Goal: Task Accomplishment & Management: Manage account settings

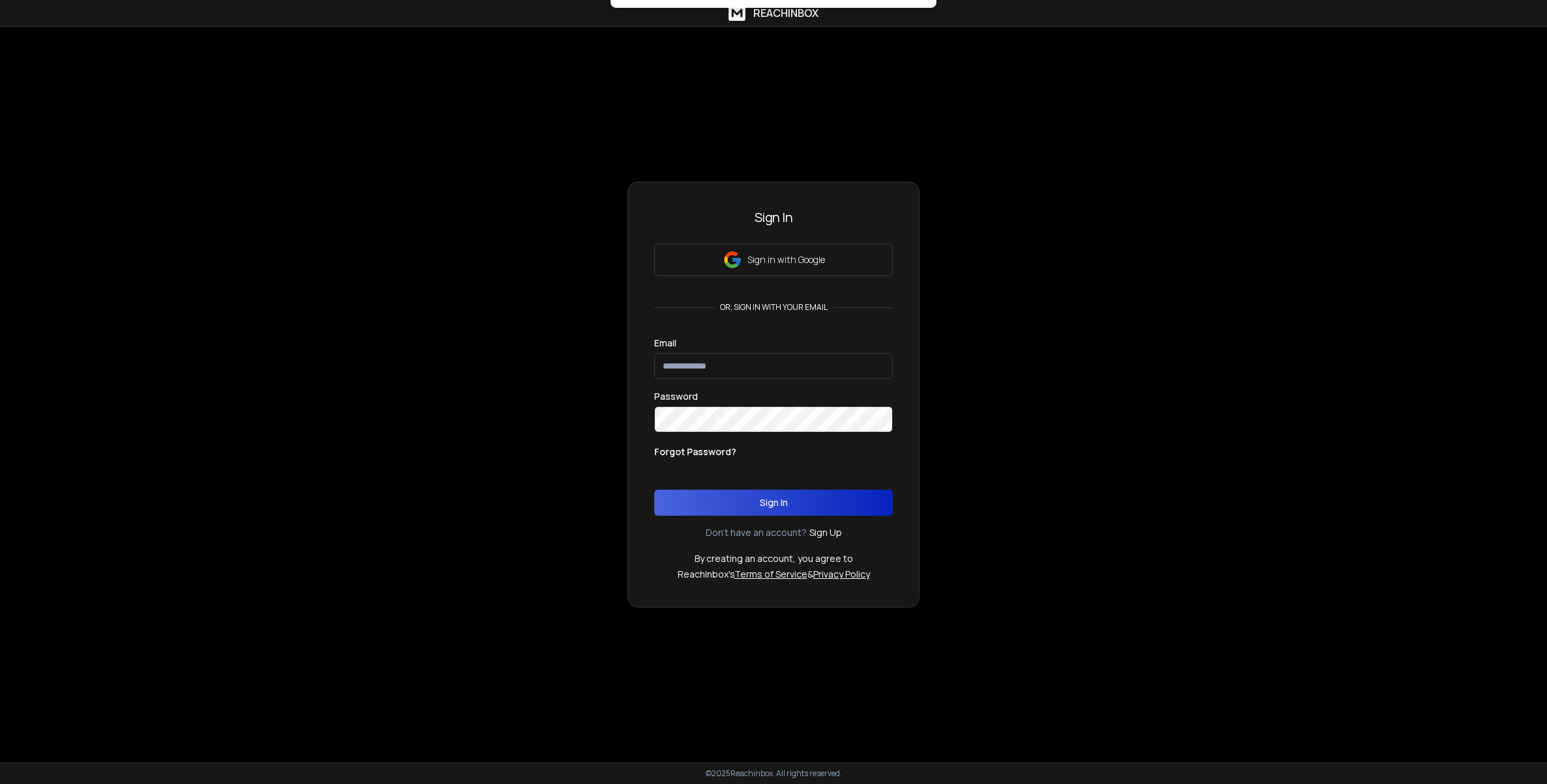
type input "**********"
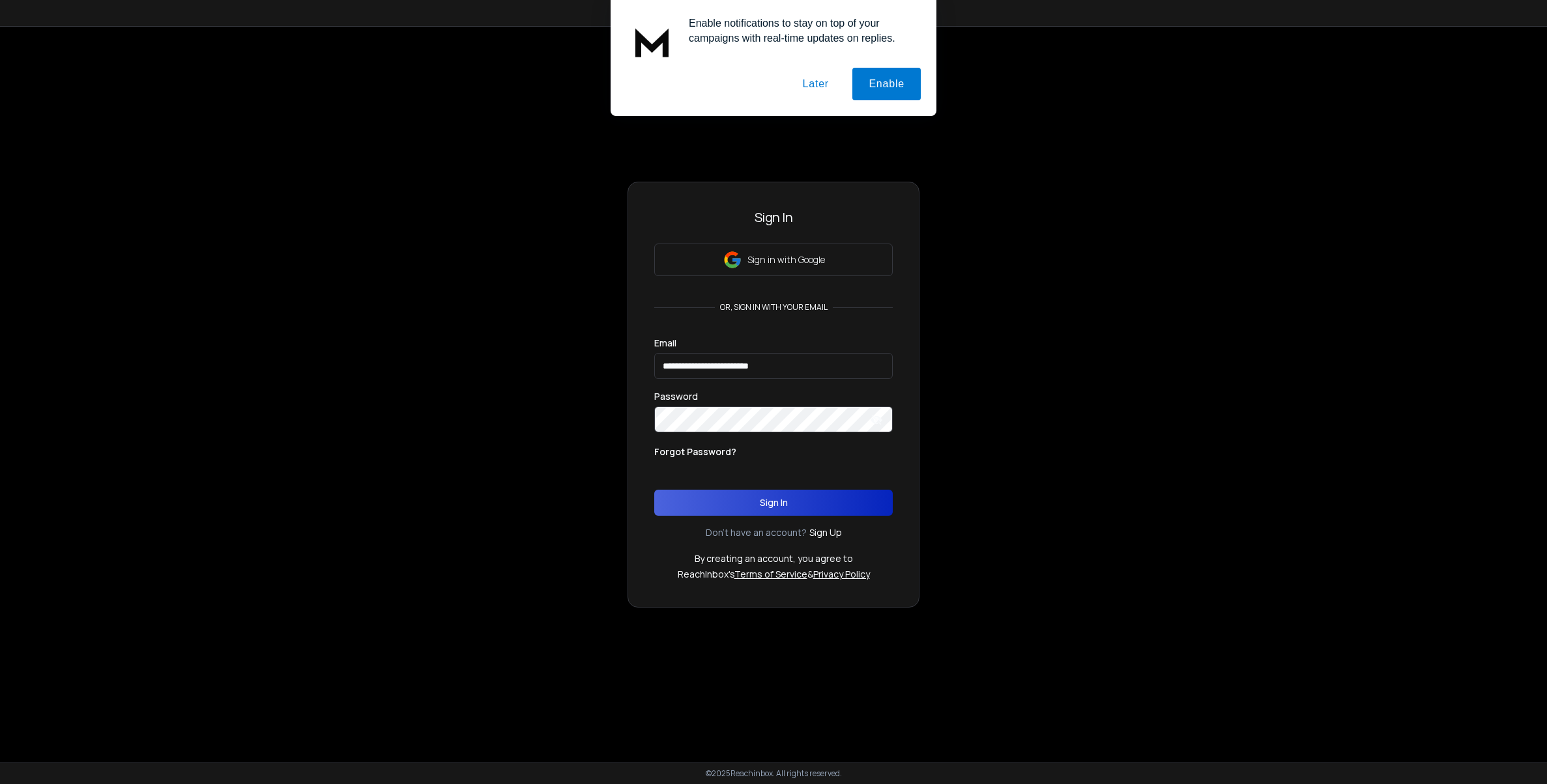
click at [879, 494] on button "Sign In" at bounding box center [773, 503] width 238 height 26
click at [822, 82] on button "Later" at bounding box center [815, 84] width 59 height 32
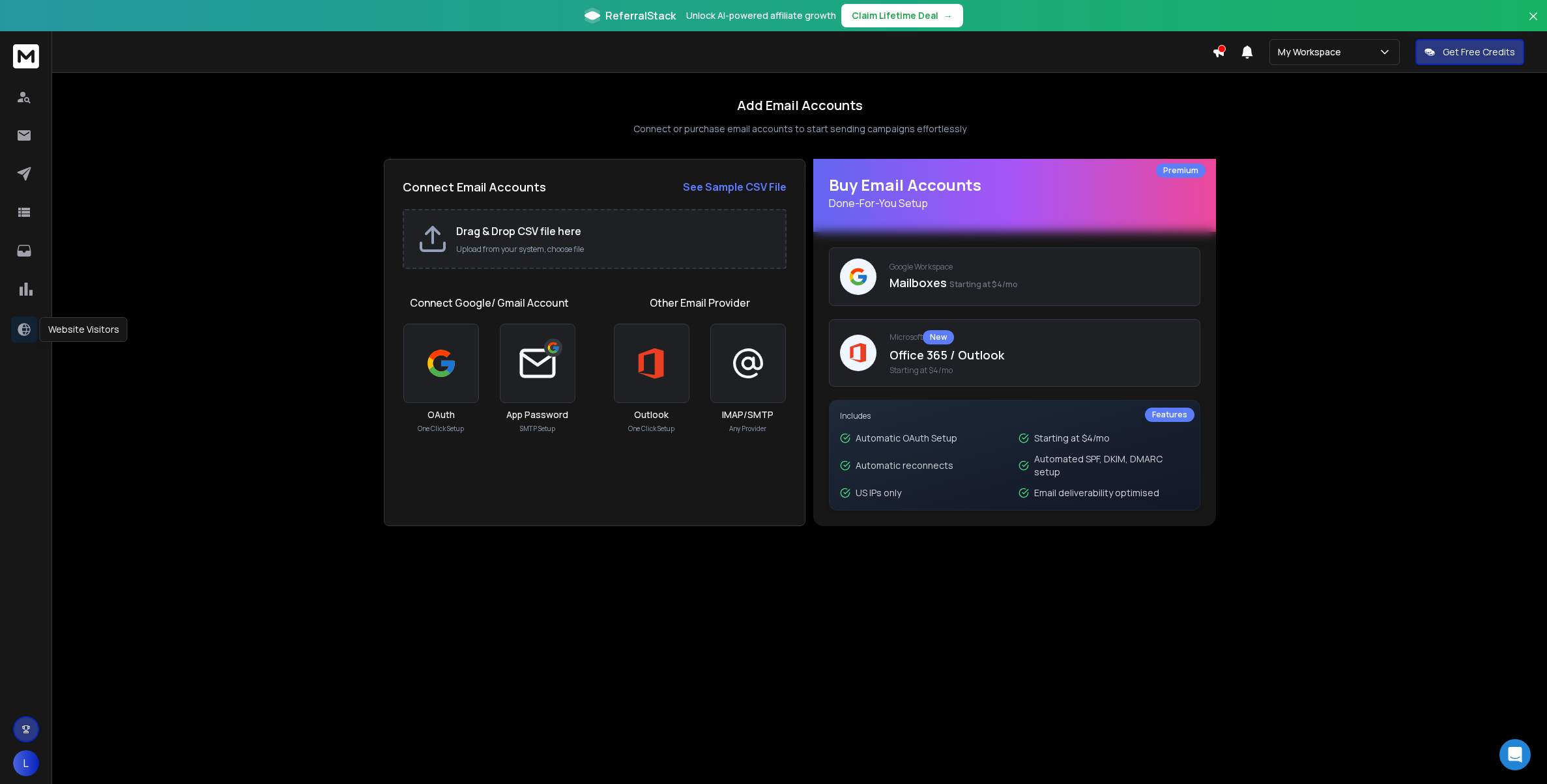
click at [30, 327] on icon at bounding box center [23, 329] width 15 height 15
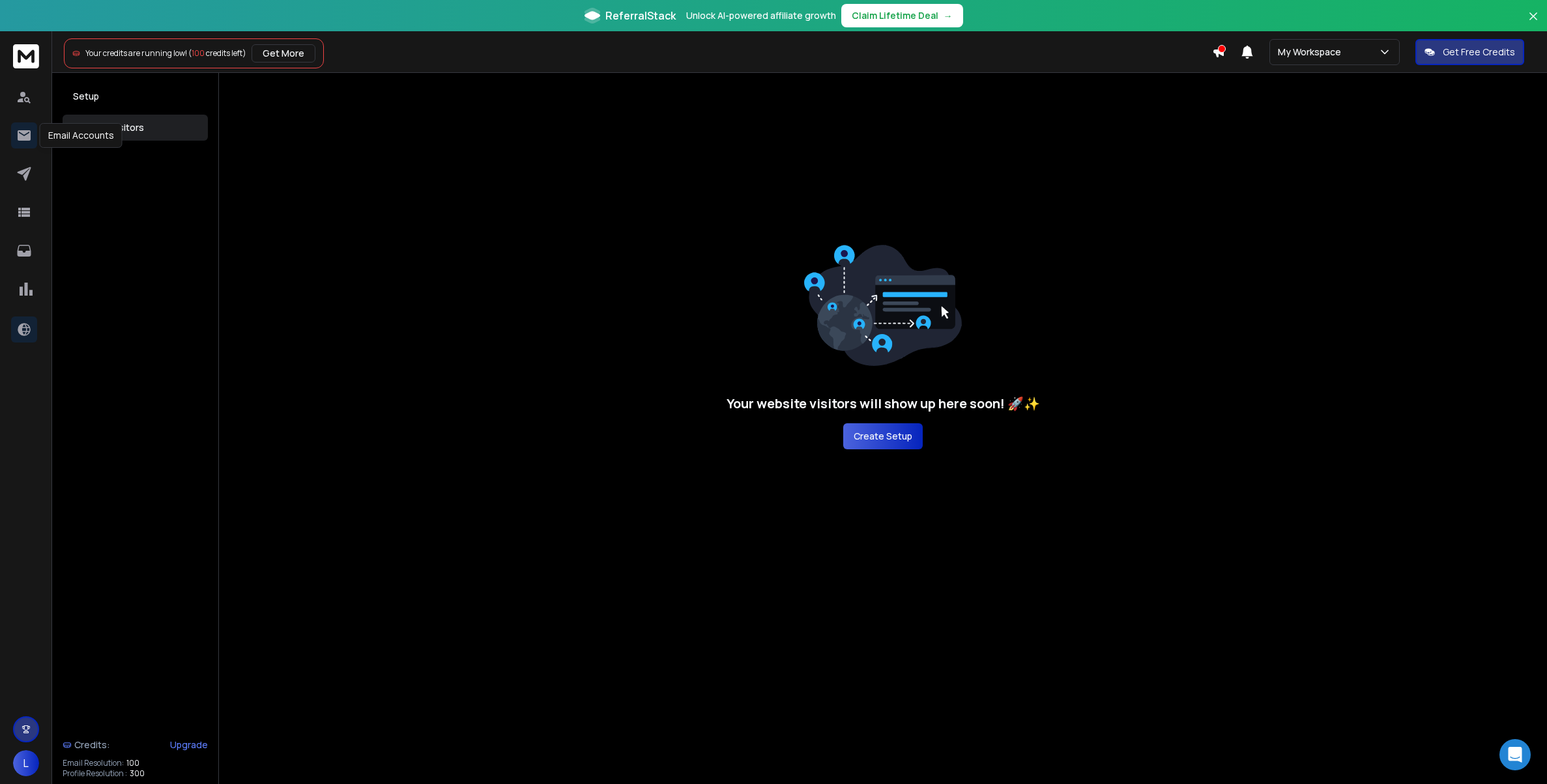
click at [25, 142] on icon at bounding box center [23, 135] width 15 height 15
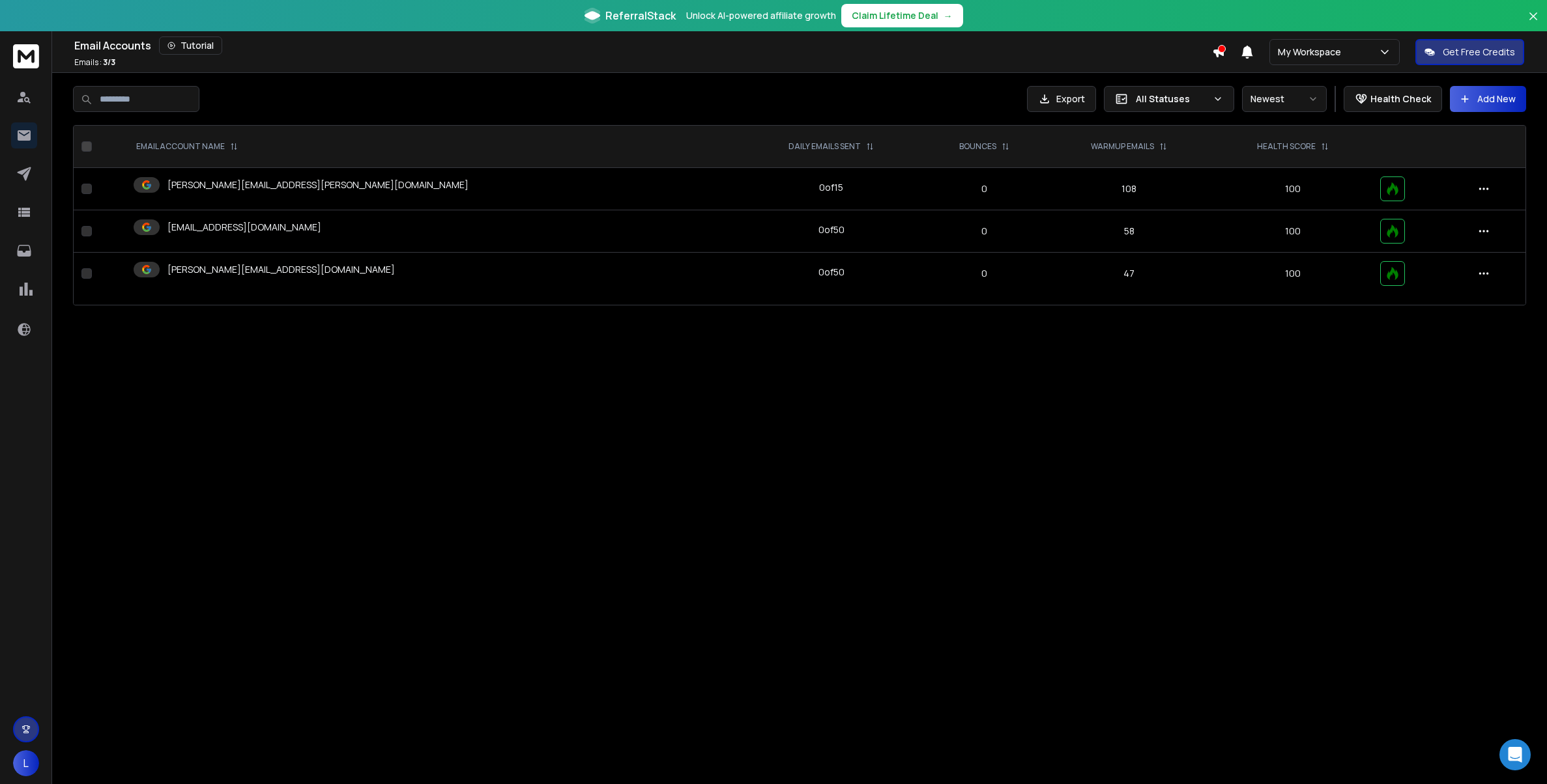
click at [22, 188] on div at bounding box center [26, 176] width 30 height 31
click at [22, 179] on icon at bounding box center [23, 174] width 15 height 15
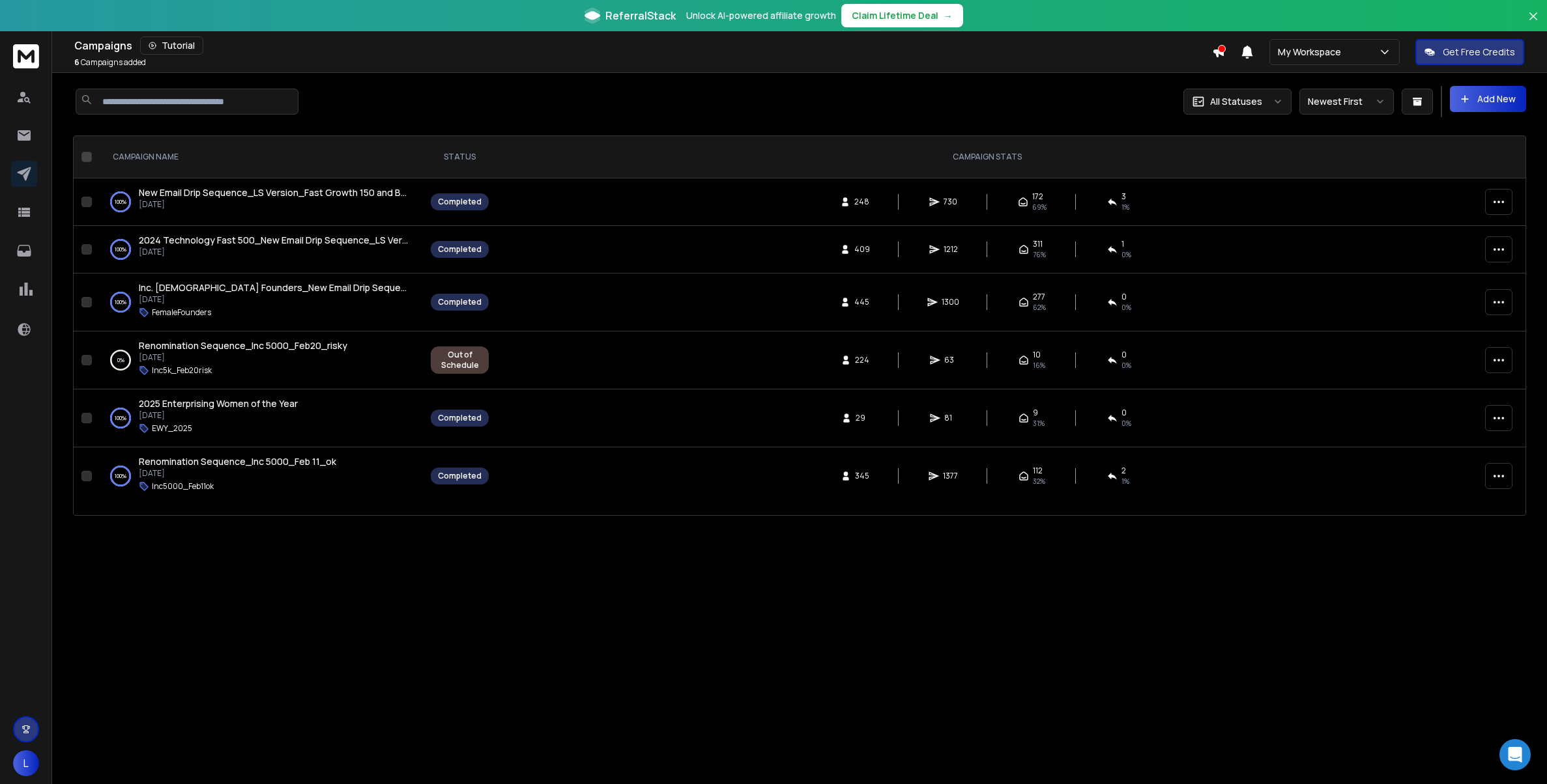
click at [1491, 105] on button "Add New" at bounding box center [1487, 99] width 76 height 26
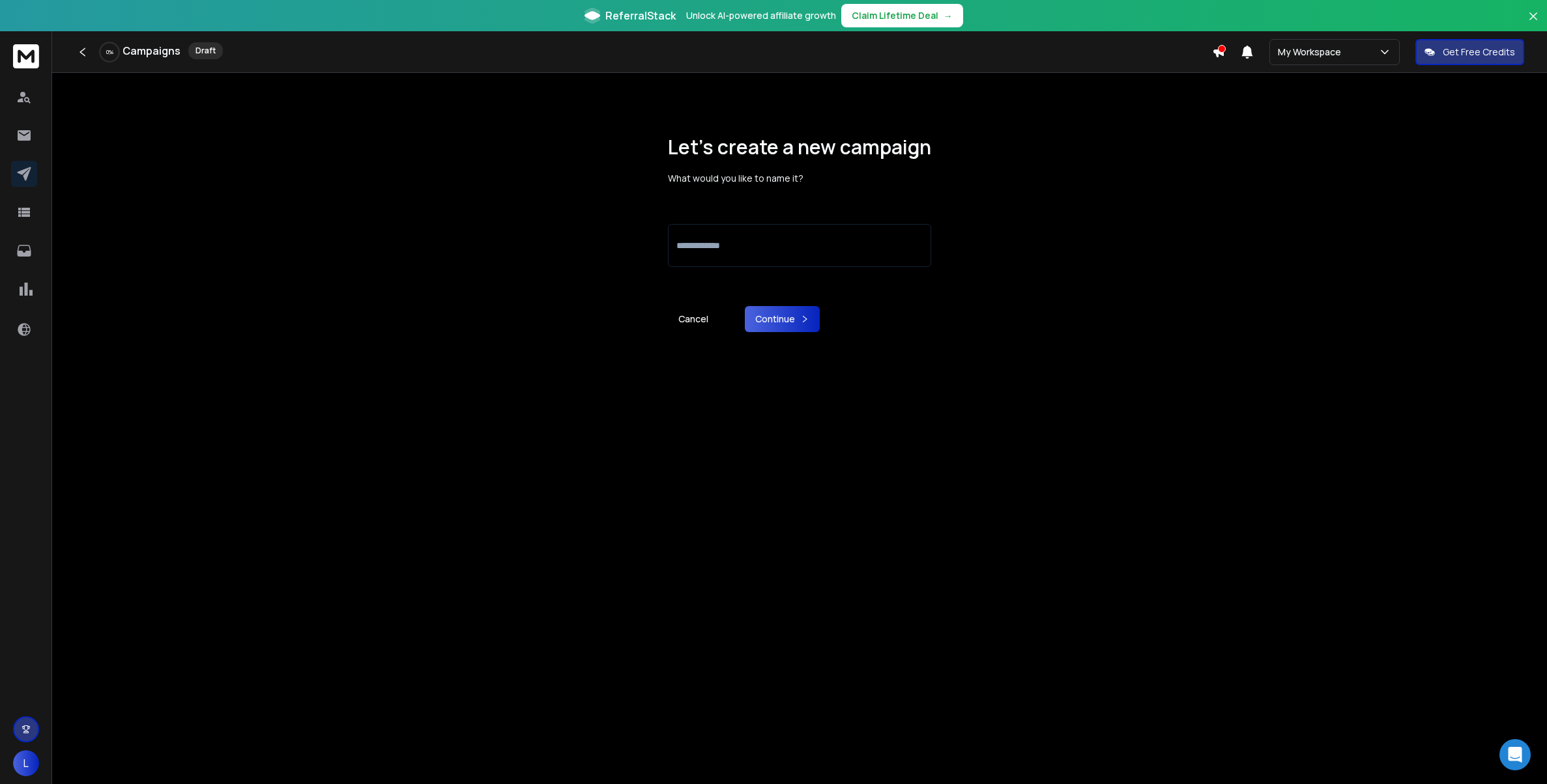
click at [705, 322] on link "Cancel" at bounding box center [693, 319] width 51 height 26
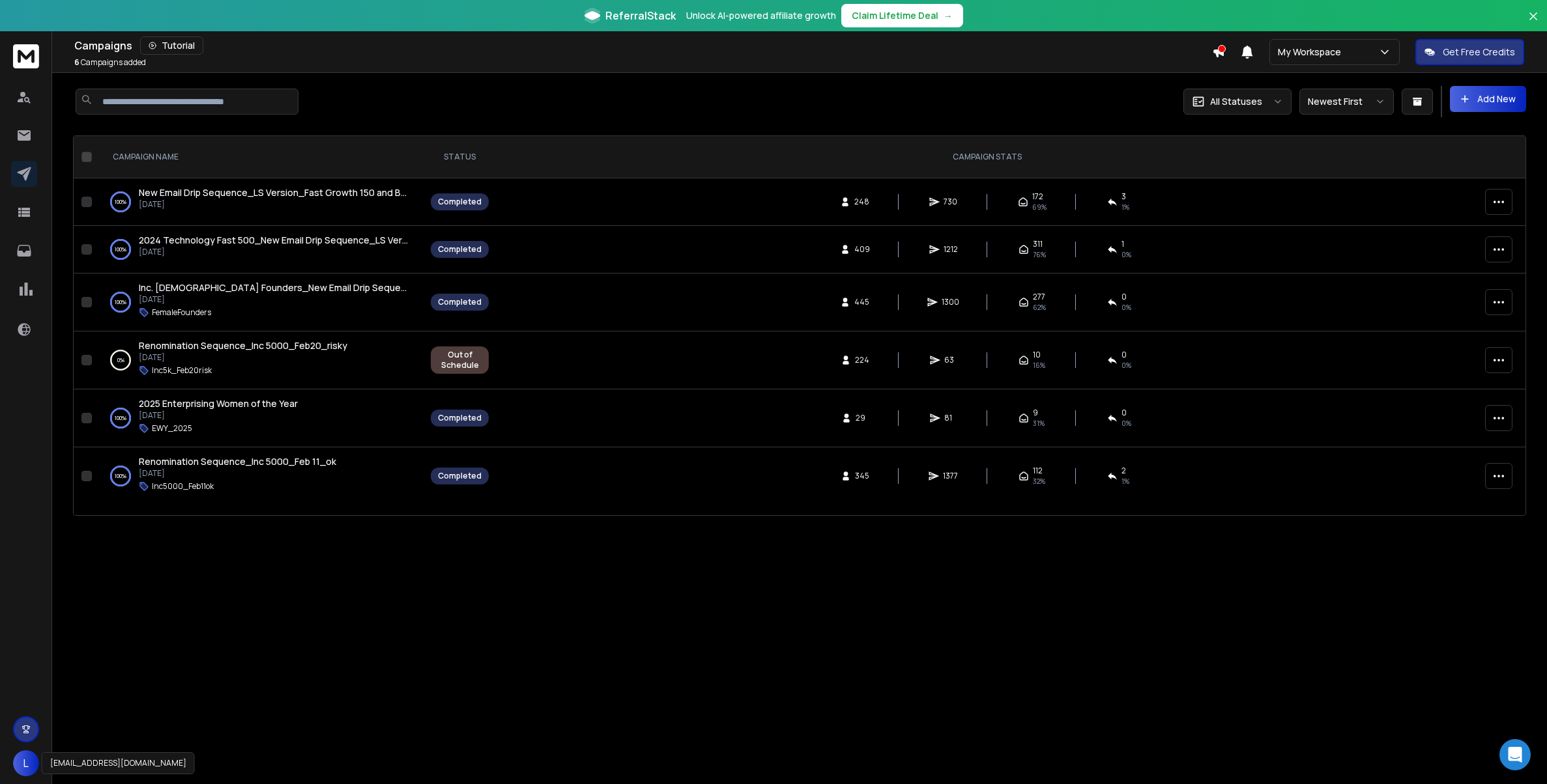
click at [22, 762] on span "L" at bounding box center [26, 764] width 26 height 26
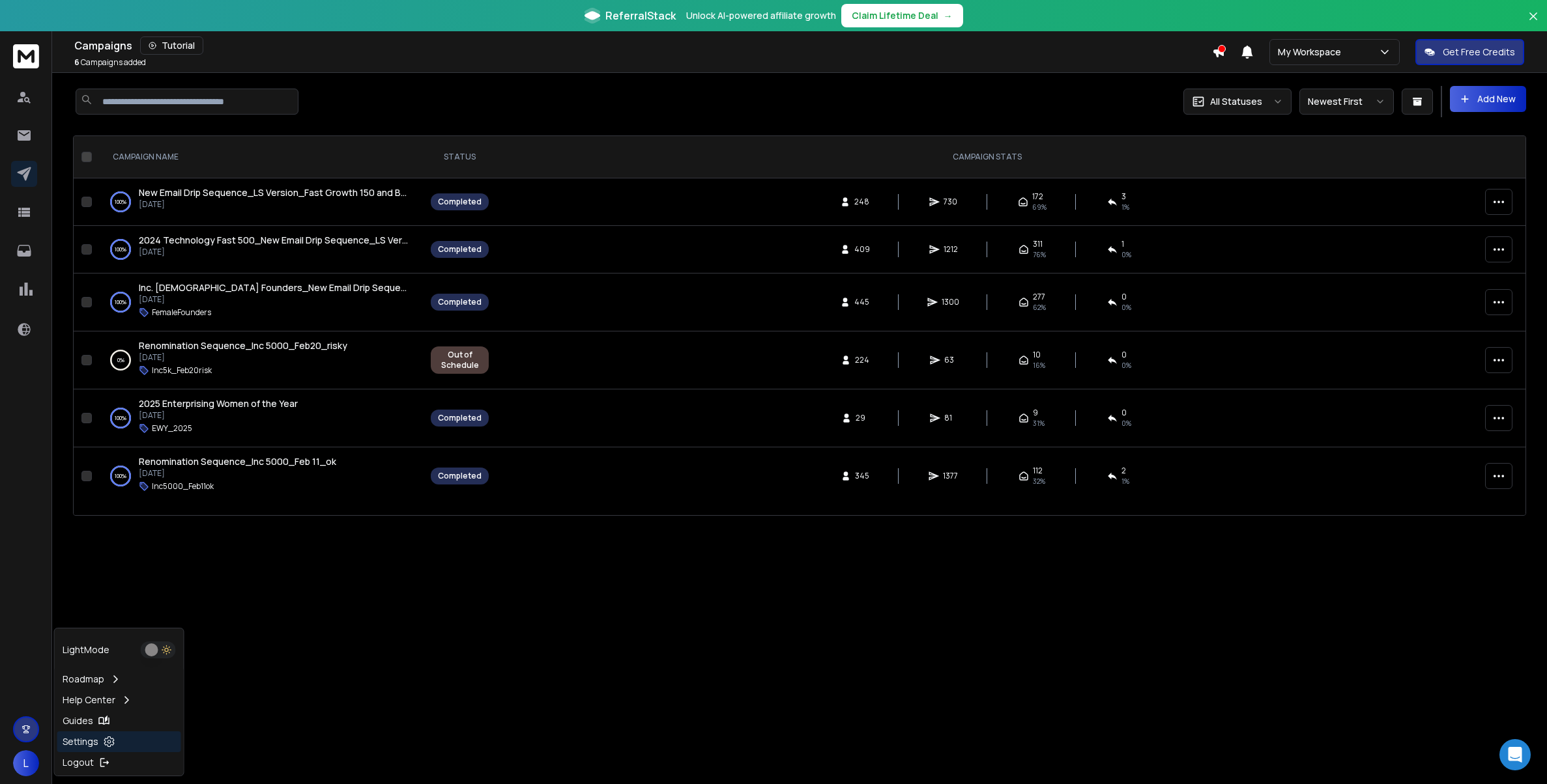
click at [78, 740] on p "Settings" at bounding box center [80, 742] width 36 height 13
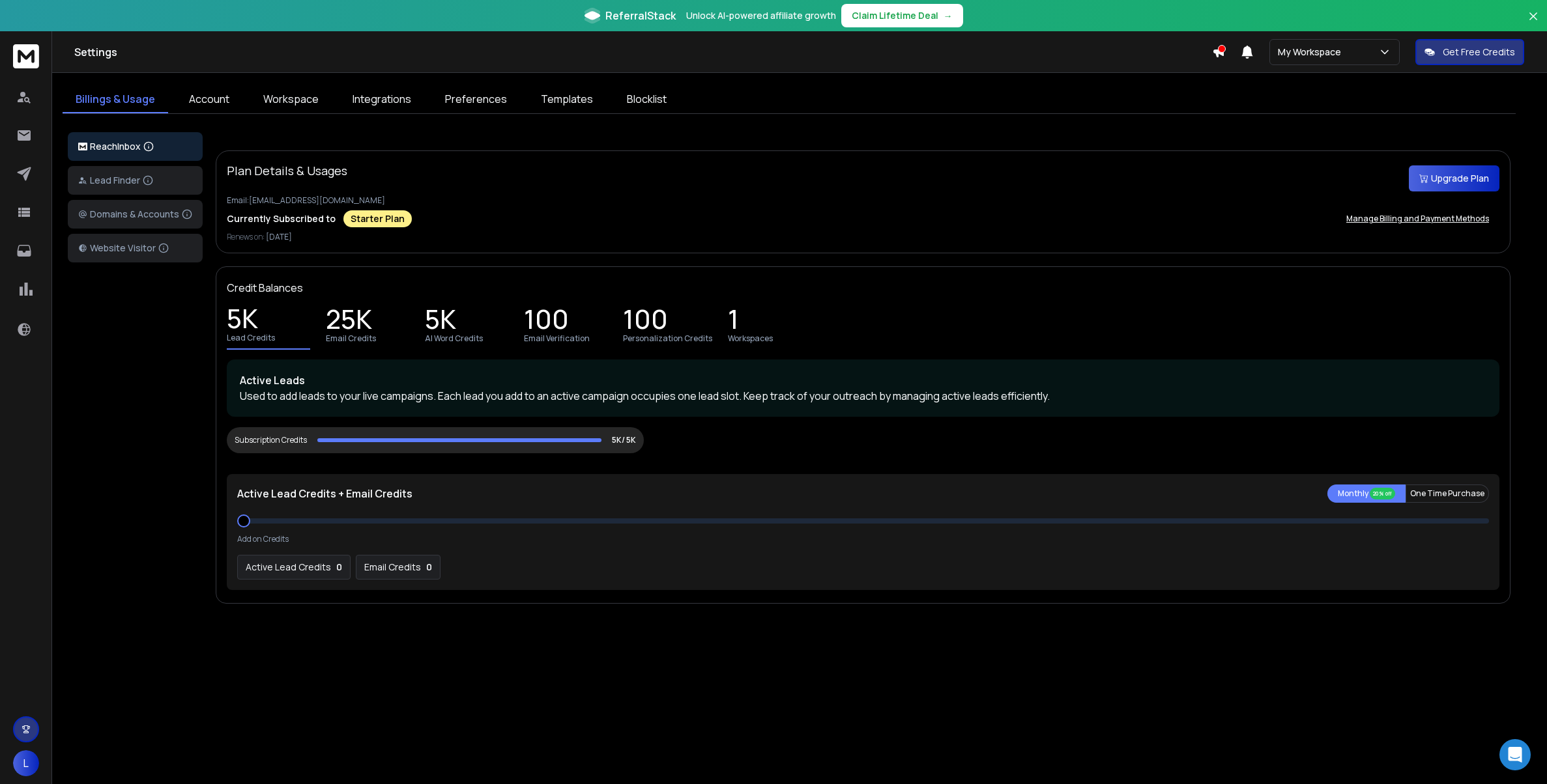
click at [206, 98] on link "Account" at bounding box center [209, 99] width 66 height 27
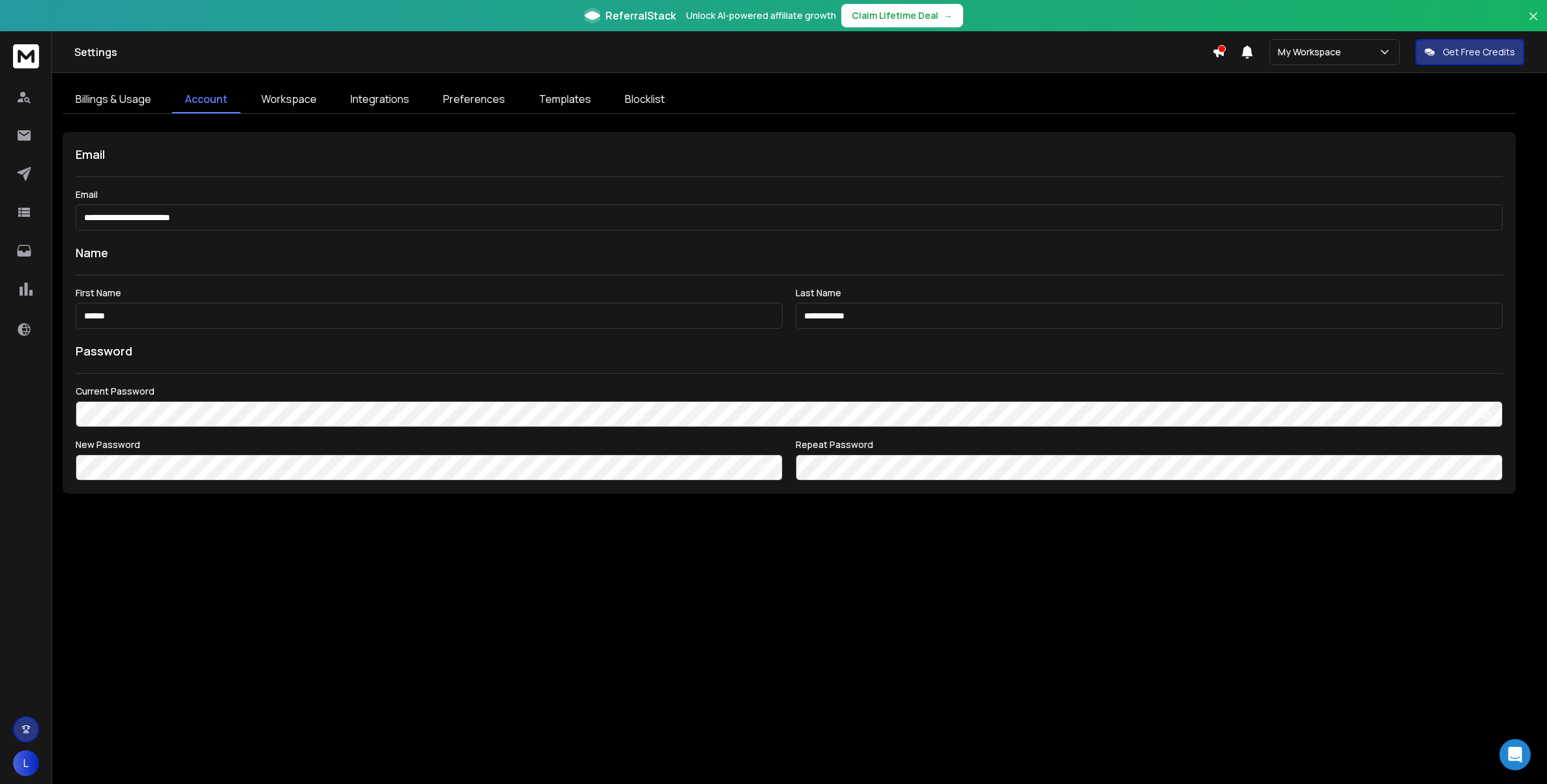
click at [146, 102] on link "Billings & Usage" at bounding box center [113, 99] width 102 height 27
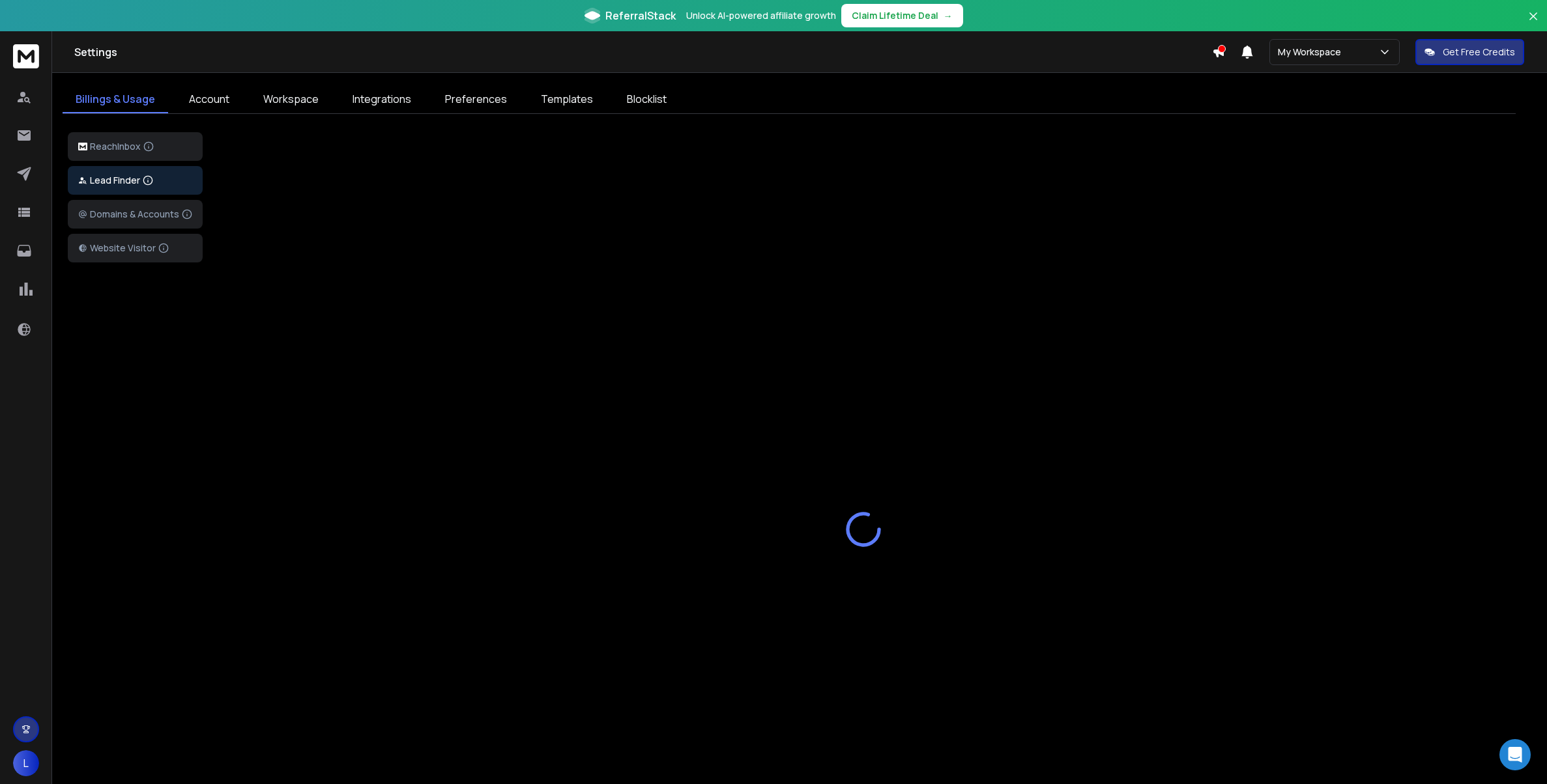
click at [121, 179] on button "Lead Finder" at bounding box center [135, 180] width 135 height 28
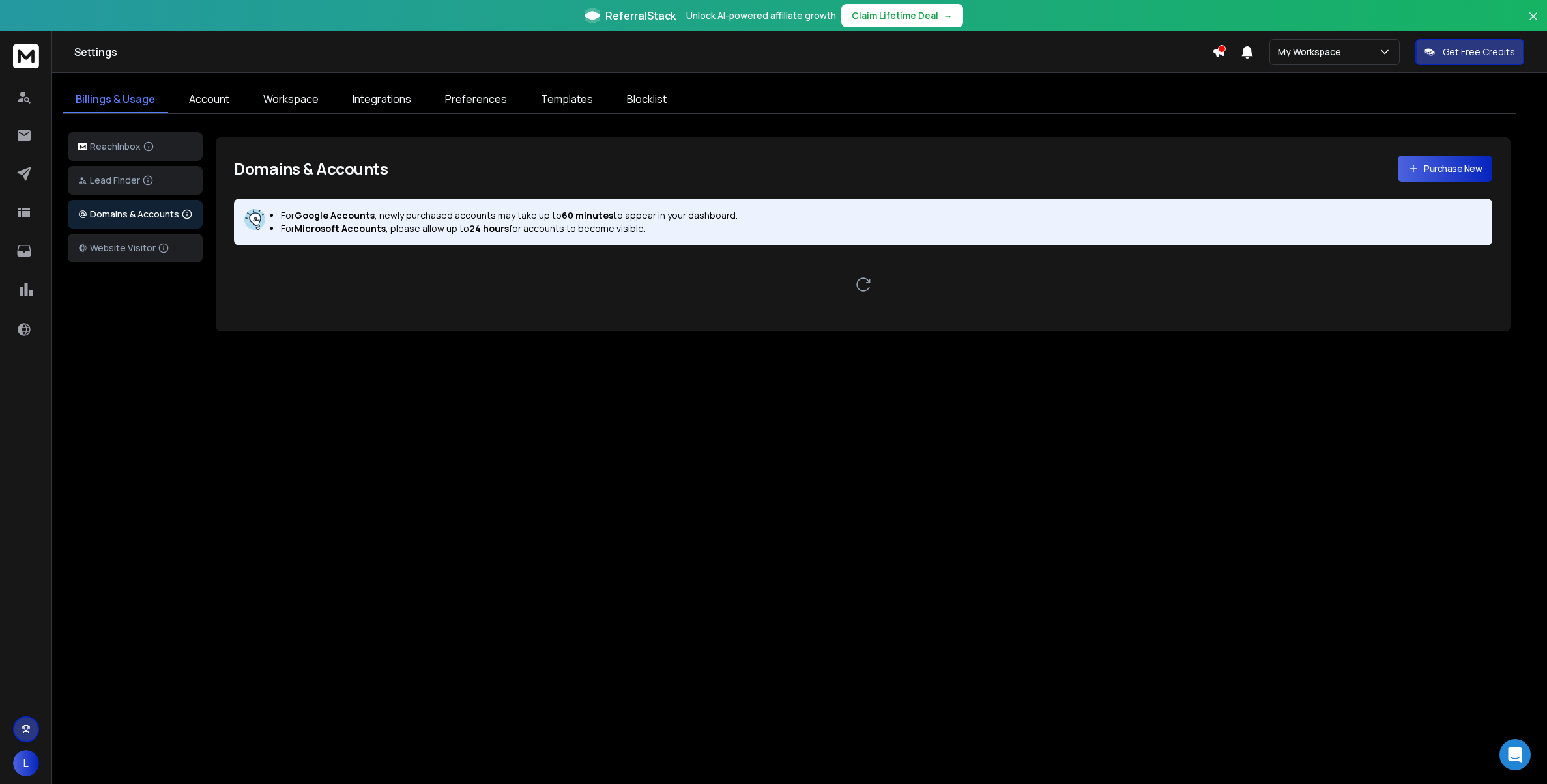
click at [113, 223] on button "Domains & Accounts" at bounding box center [135, 213] width 135 height 28
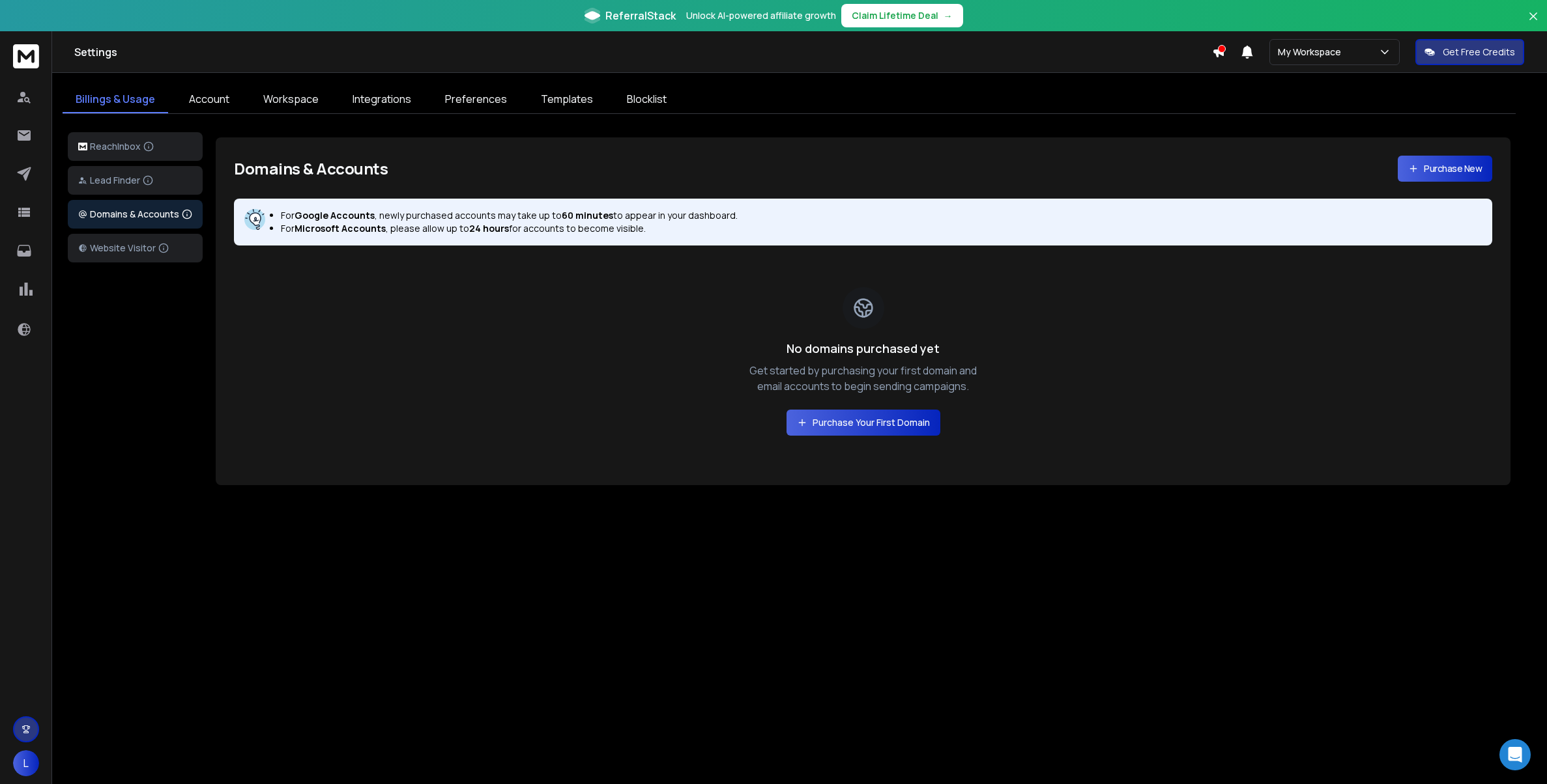
click at [112, 251] on button "Website Visitor" at bounding box center [135, 247] width 135 height 28
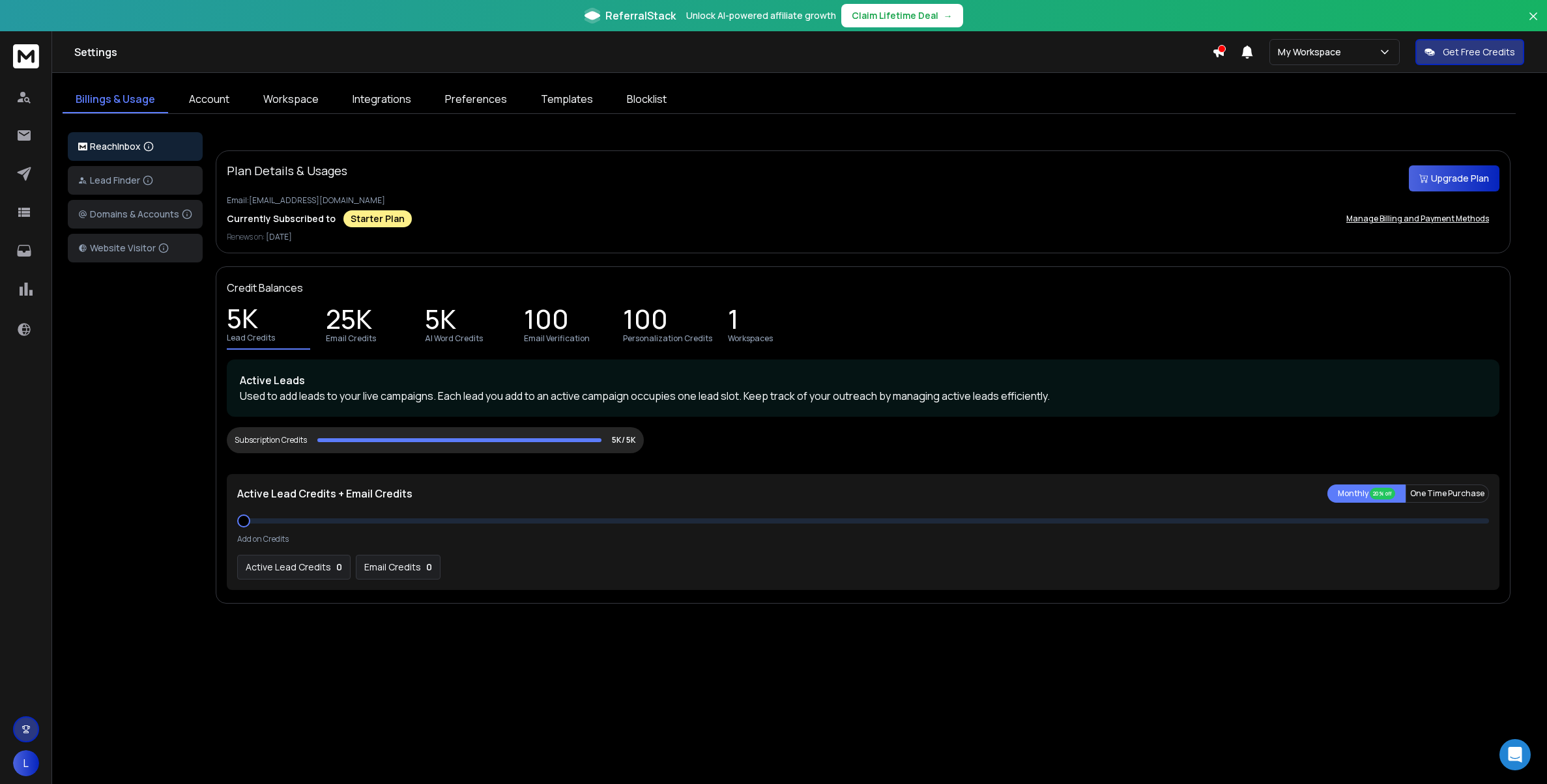
click at [133, 152] on button "ReachInbox" at bounding box center [135, 146] width 135 height 28
click at [302, 222] on p "Currently Subscribed to" at bounding box center [281, 219] width 109 height 13
click at [1402, 220] on p "Manage Billing and Payment Methods" at bounding box center [1417, 218] width 143 height 11
